Goal: Task Accomplishment & Management: Manage account settings

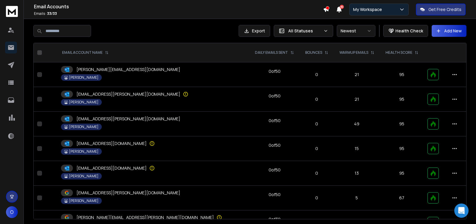
click at [377, 9] on p "My Workspace" at bounding box center [368, 10] width 31 height 6
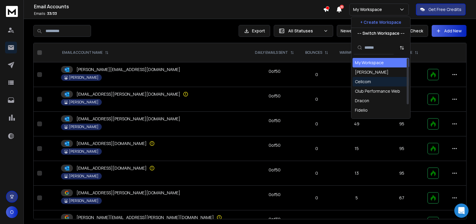
scroll to position [17, 0]
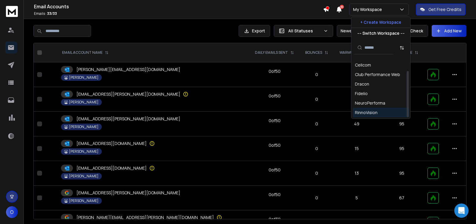
click at [368, 110] on div "RinnoVision" at bounding box center [366, 113] width 23 height 6
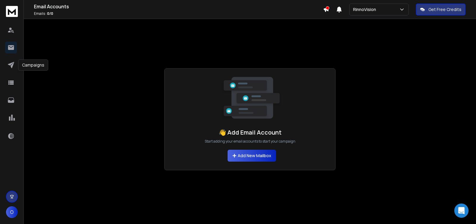
click at [12, 48] on icon at bounding box center [11, 47] width 6 height 5
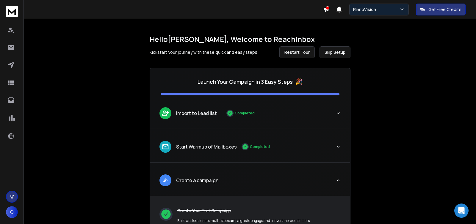
click at [380, 9] on div "RinnoVision" at bounding box center [379, 10] width 52 height 6
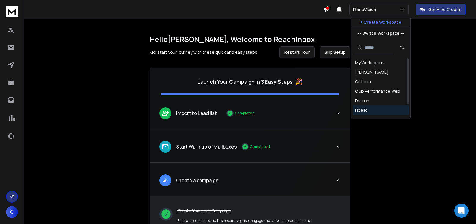
click at [362, 111] on div "Fidelio" at bounding box center [361, 110] width 13 height 6
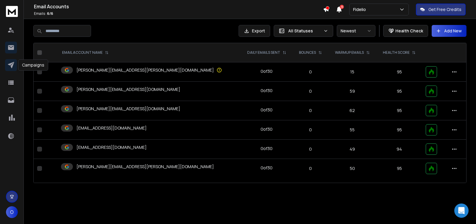
click at [13, 64] on icon at bounding box center [11, 65] width 6 height 6
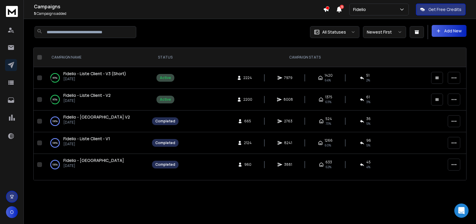
click at [92, 95] on span "Fidelio - Liste Client - V2" at bounding box center [86, 96] width 47 height 6
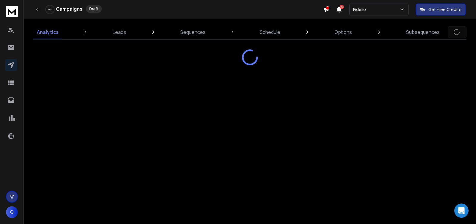
scroll to position [56, 0]
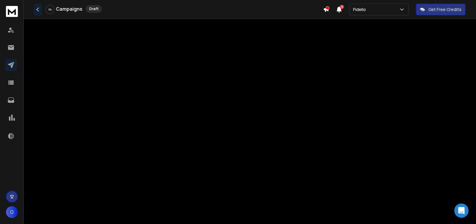
click at [39, 9] on icon at bounding box center [37, 9] width 5 height 5
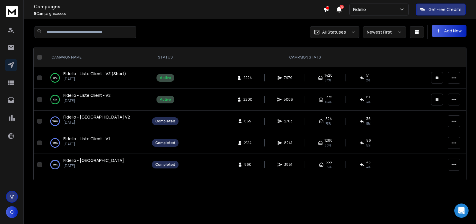
click at [84, 93] on span "Fidelio - Liste Client - V2" at bounding box center [86, 96] width 47 height 6
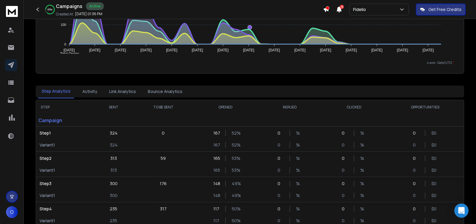
scroll to position [223, 0]
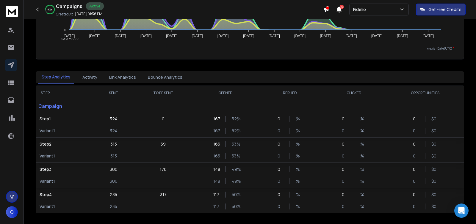
click at [90, 76] on button "Activity" at bounding box center [90, 77] width 22 height 13
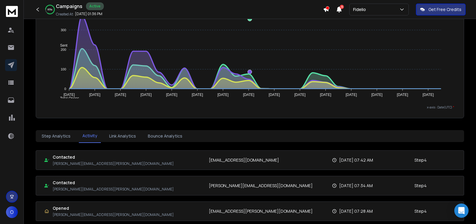
scroll to position [164, 0]
click at [13, 62] on icon at bounding box center [10, 65] width 7 height 7
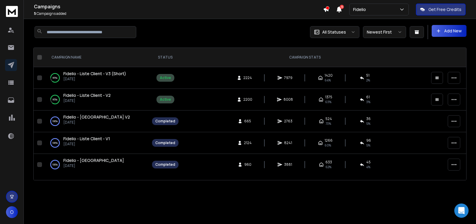
click at [100, 95] on span "Fidelio - Liste Client - V2" at bounding box center [86, 96] width 47 height 6
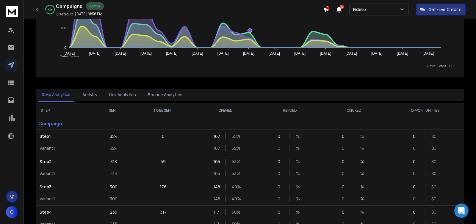
scroll to position [223, 0]
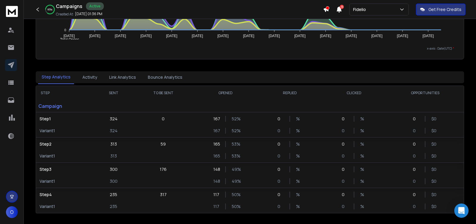
click at [93, 76] on button "Activity" at bounding box center [90, 77] width 22 height 13
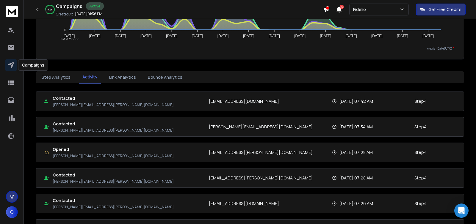
click at [15, 64] on link at bounding box center [11, 65] width 12 height 12
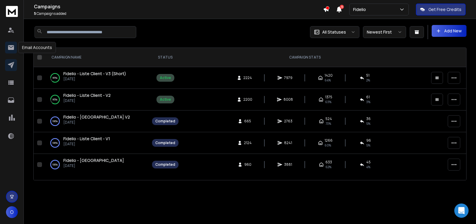
click at [13, 49] on icon at bounding box center [11, 47] width 6 height 5
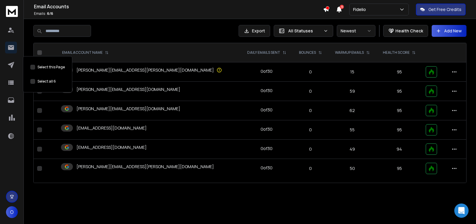
click at [39, 52] on button "Select this Page" at bounding box center [39, 52] width 5 height 5
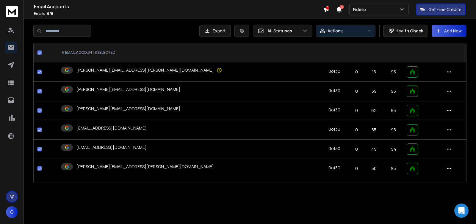
click at [347, 32] on div "Actions" at bounding box center [342, 31] width 45 height 6
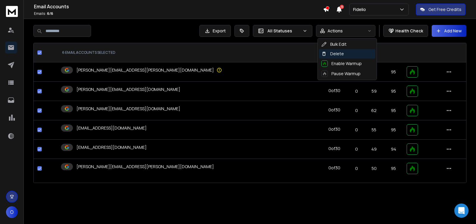
click at [337, 52] on div "Delete" at bounding box center [332, 54] width 23 height 6
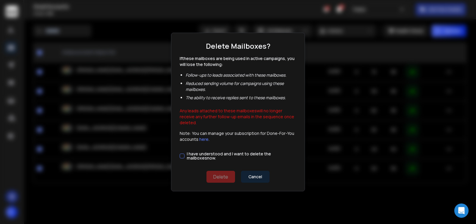
click at [182, 154] on button "I have understood and I want to delete the mailbox es now." at bounding box center [182, 156] width 5 height 5
click at [216, 172] on button "Delete" at bounding box center [220, 177] width 29 height 12
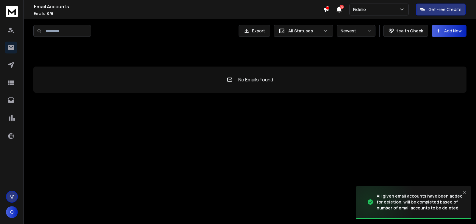
click at [465, 193] on div "All given email accounts have been added for deletion, will be completed based …" at bounding box center [416, 202] width 111 height 32
click at [466, 191] on div "All given email accounts have been added for deletion, will be completed based …" at bounding box center [416, 202] width 111 height 32
click at [465, 193] on div "All given email accounts have been added for deletion, will be completed based …" at bounding box center [416, 202] width 111 height 32
click at [435, 175] on div "Get only verified leads with our AI-powered Lead Finder, starting at $22/mo Try…" at bounding box center [238, 112] width 476 height 224
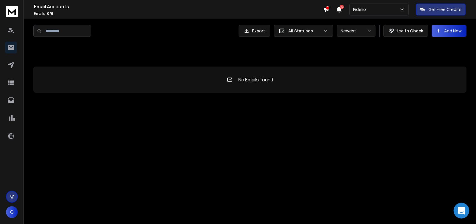
click at [456, 208] on div "Open Intercom Messenger" at bounding box center [462, 211] width 16 height 16
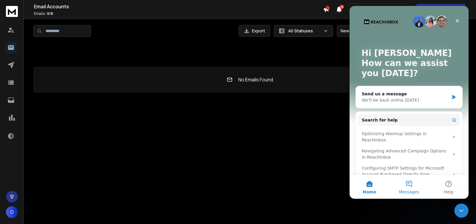
click at [408, 189] on button "Messages" at bounding box center [409, 187] width 40 height 24
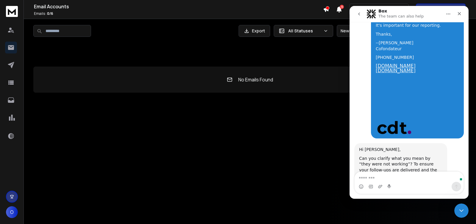
scroll to position [541, 0]
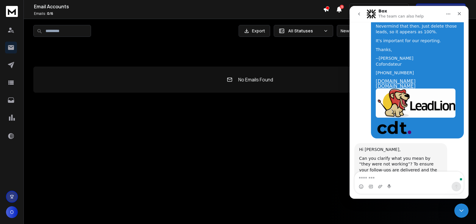
click at [415, 178] on textarea "Message…" at bounding box center [409, 177] width 109 height 10
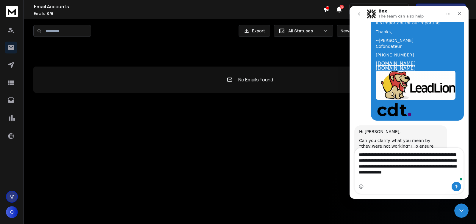
scroll to position [565, 0]
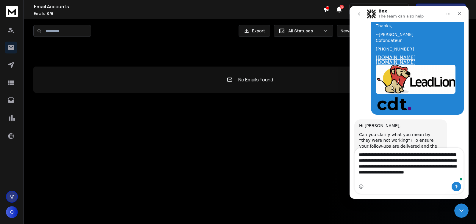
type textarea "**********"
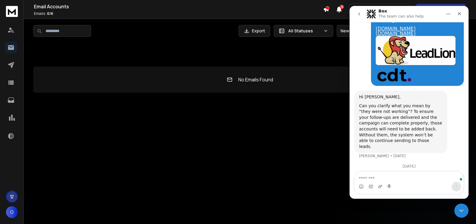
scroll to position [596, 0]
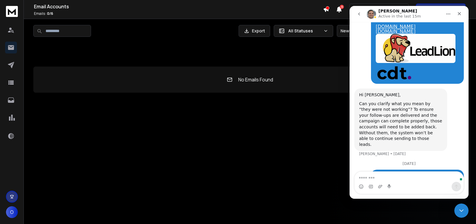
click at [120, 43] on div "No Emails Found" at bounding box center [249, 68] width 433 height 50
